Goal: Task Accomplishment & Management: Manage account settings

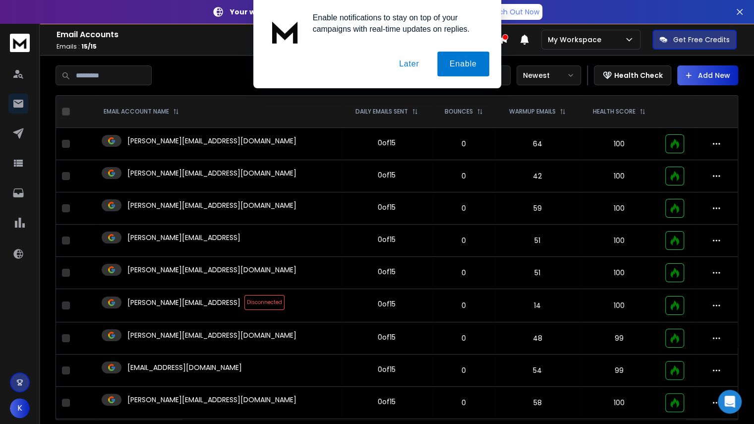
click at [415, 69] on button "Later" at bounding box center [409, 64] width 45 height 25
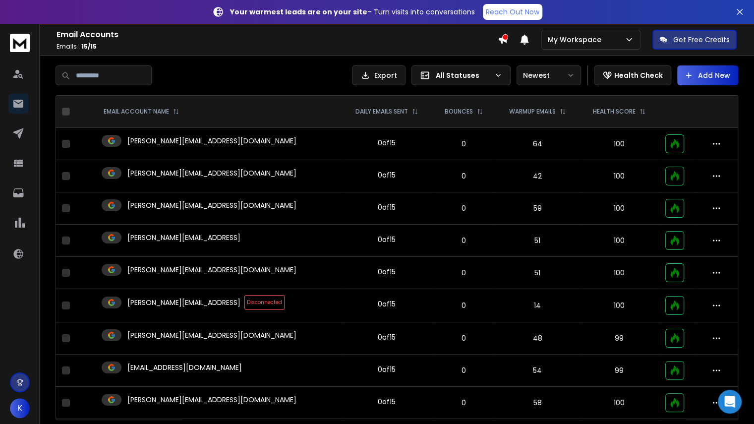
click at [703, 74] on button "Add New" at bounding box center [707, 75] width 61 height 20
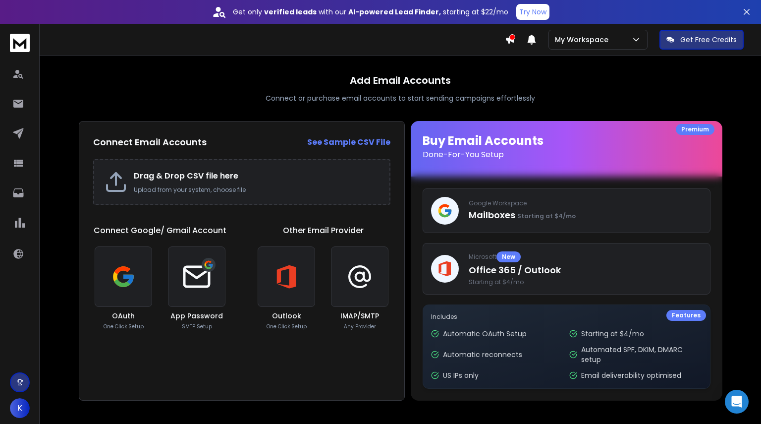
click at [124, 281] on icon at bounding box center [123, 277] width 25 height 30
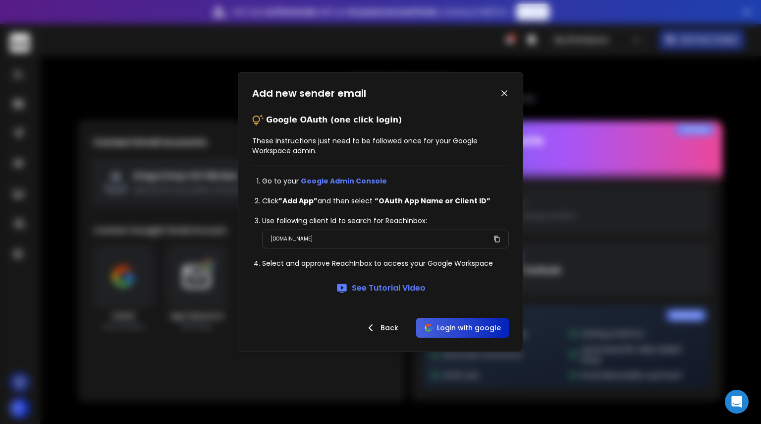
click at [452, 324] on button "Login with google" at bounding box center [462, 328] width 93 height 20
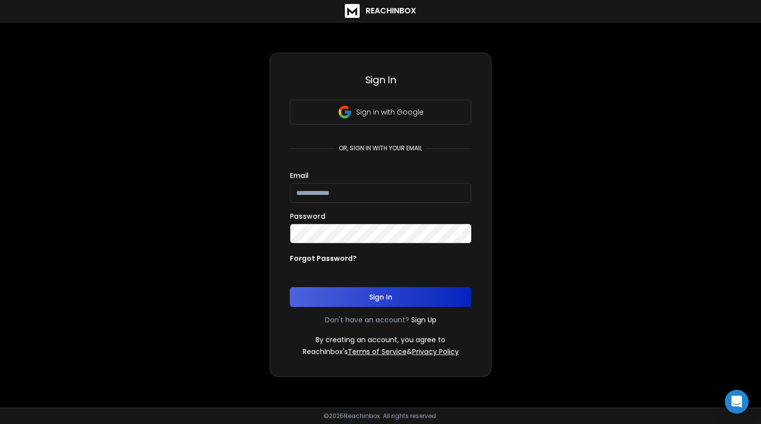
type input "**********"
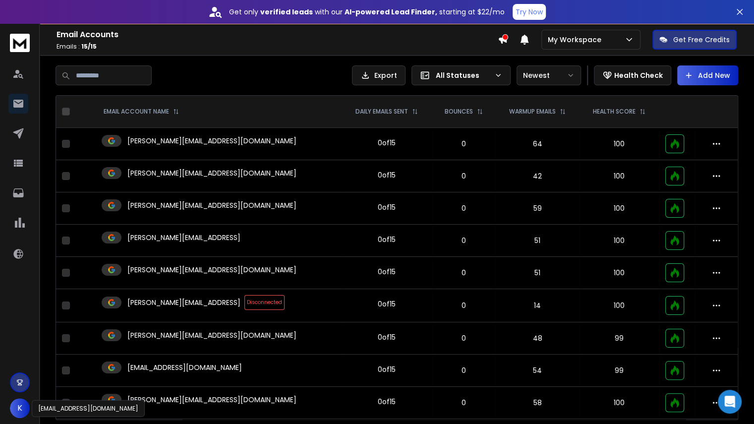
click at [21, 409] on span "K" at bounding box center [20, 408] width 20 height 20
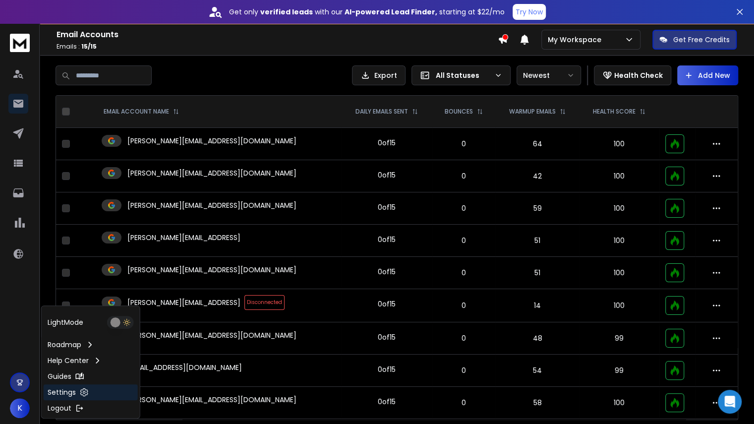
click at [69, 391] on p "Settings" at bounding box center [62, 392] width 28 height 10
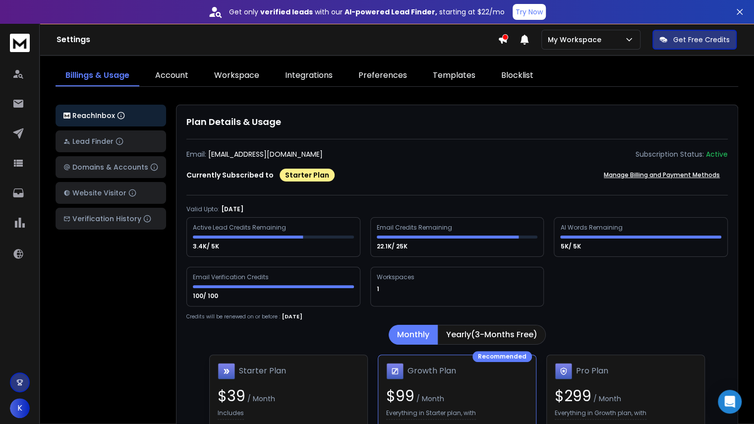
click at [168, 73] on link "Account" at bounding box center [171, 75] width 53 height 21
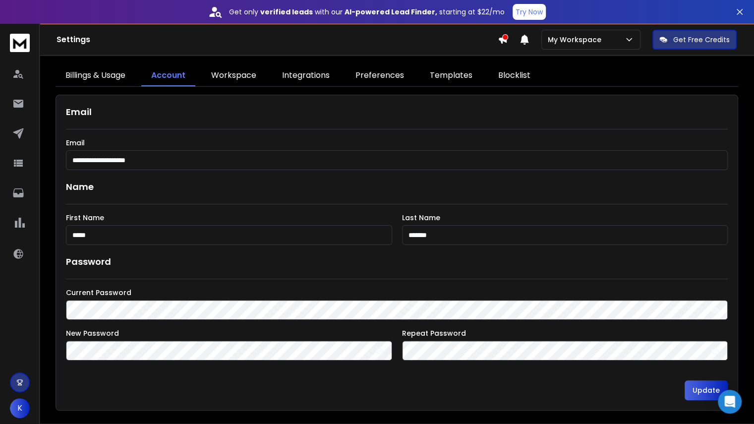
click at [204, 322] on div "Current Password New Password Repeat Password" at bounding box center [397, 324] width 662 height 71
click at [716, 309] on icon at bounding box center [715, 310] width 9 height 9
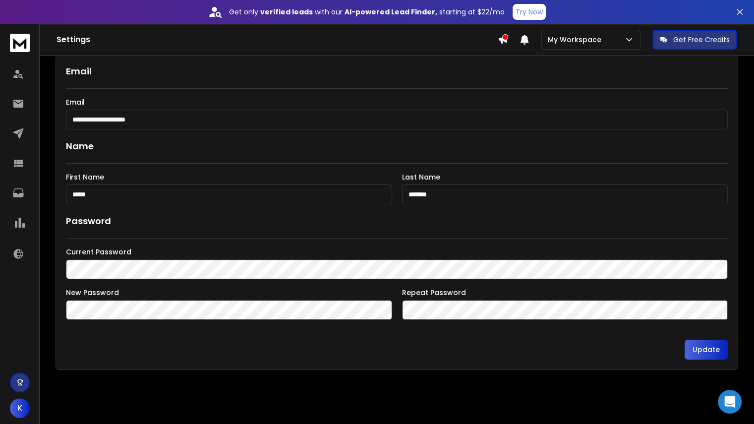
click at [250, 382] on div "**********" at bounding box center [397, 230] width 682 height 352
